Goal: Task Accomplishment & Management: Manage account settings

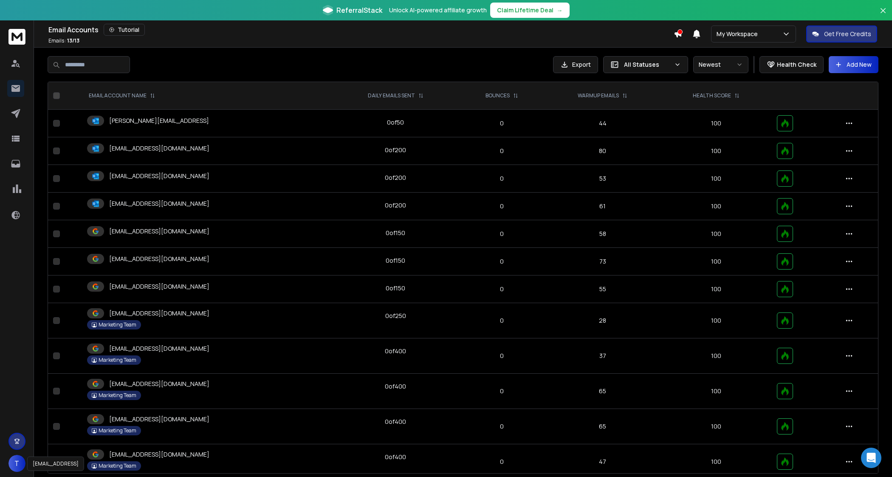
click at [16, 462] on span "T" at bounding box center [16, 463] width 17 height 17
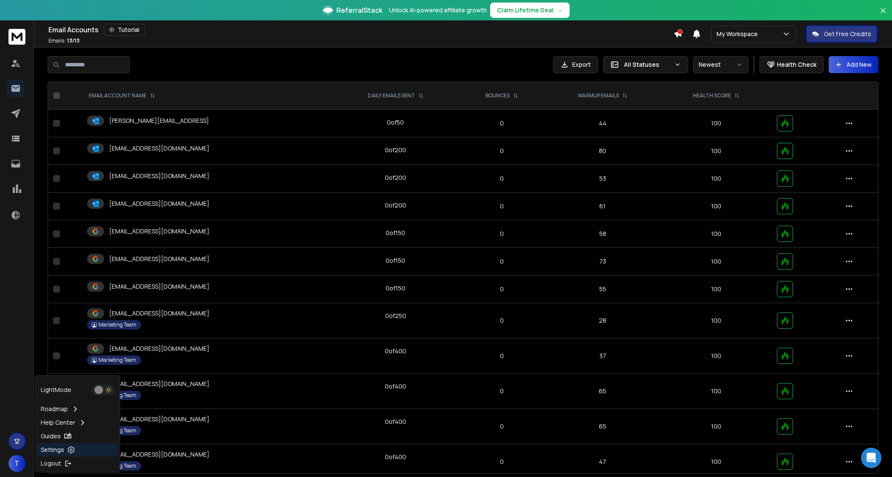
click at [83, 444] on div "Settings" at bounding box center [77, 450] width 81 height 14
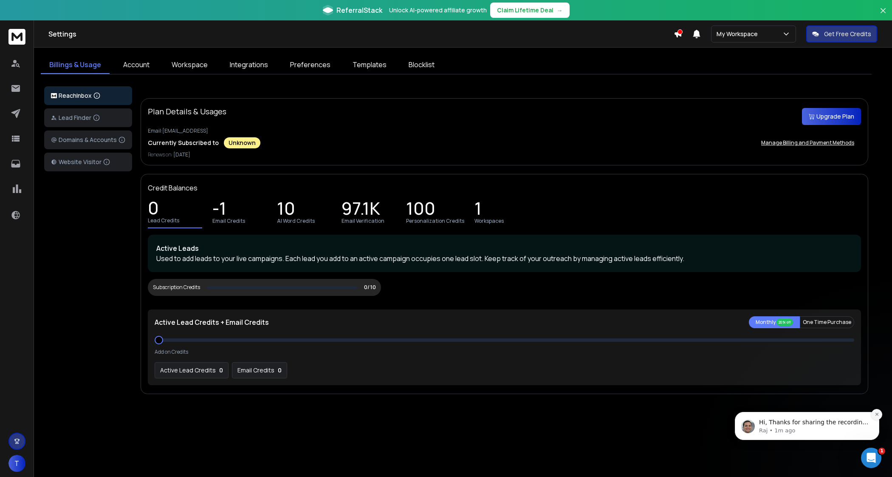
click at [877, 415] on icon "Dismiss notification" at bounding box center [877, 414] width 5 height 5
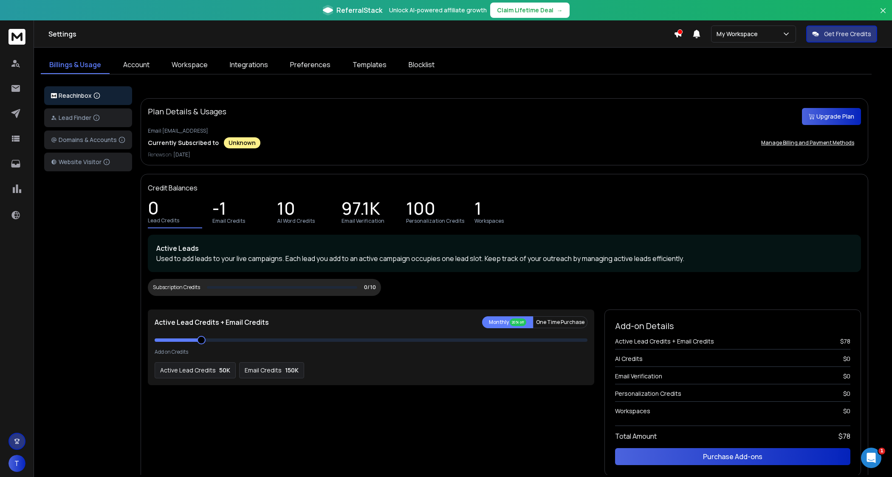
click at [206, 338] on span at bounding box center [201, 340] width 8 height 8
click at [689, 462] on button "Purchase Add-ons" at bounding box center [732, 456] width 235 height 17
